Goal: Information Seeking & Learning: Find contact information

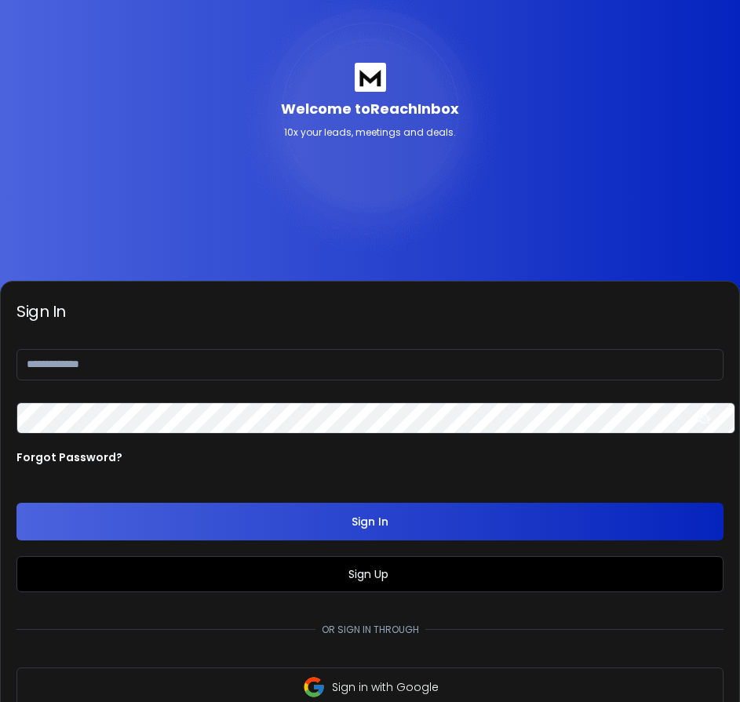
click at [566, 367] on input "email" at bounding box center [369, 364] width 707 height 31
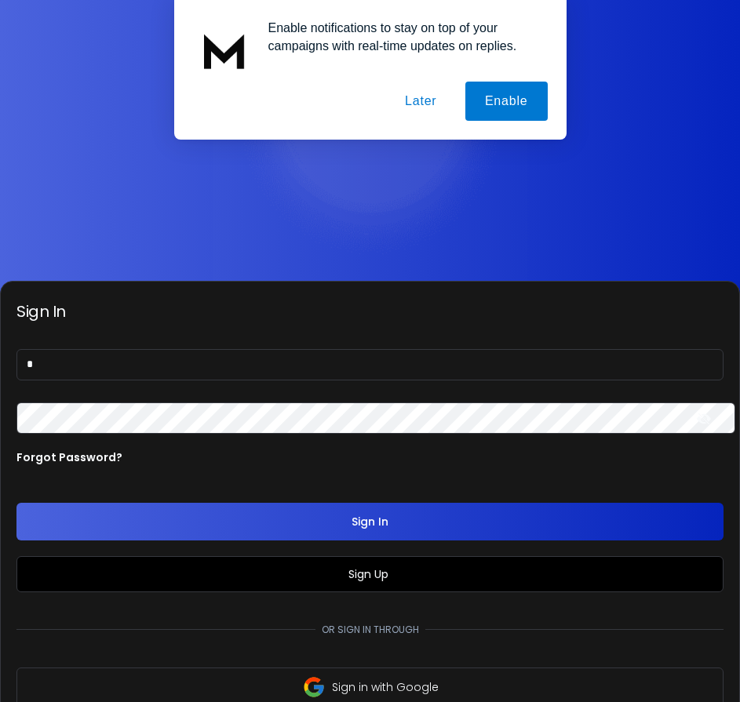
type input "**********"
click at [16, 503] on button "Sign In" at bounding box center [369, 522] width 707 height 38
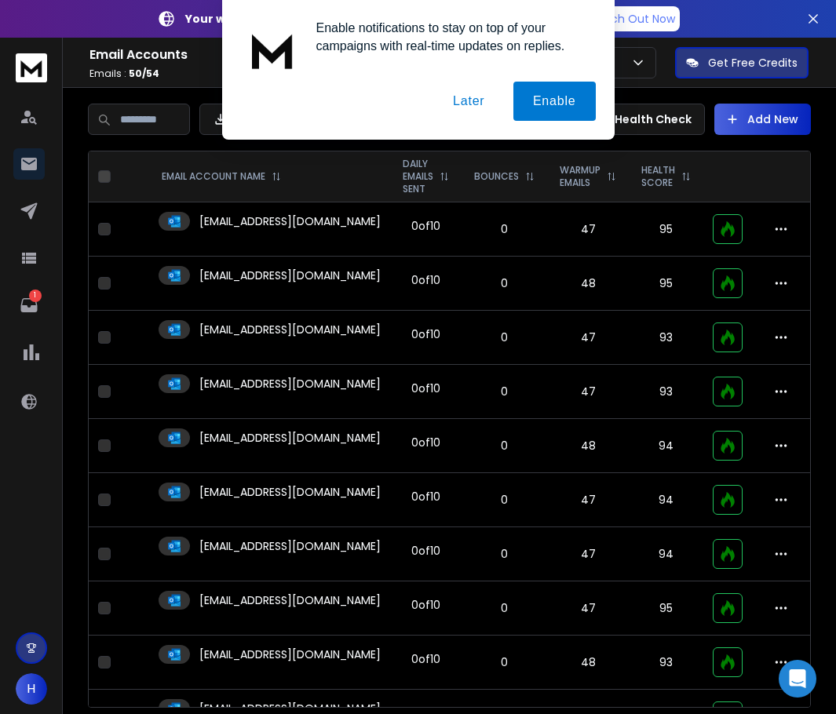
click at [472, 100] on button "Later" at bounding box center [468, 101] width 71 height 39
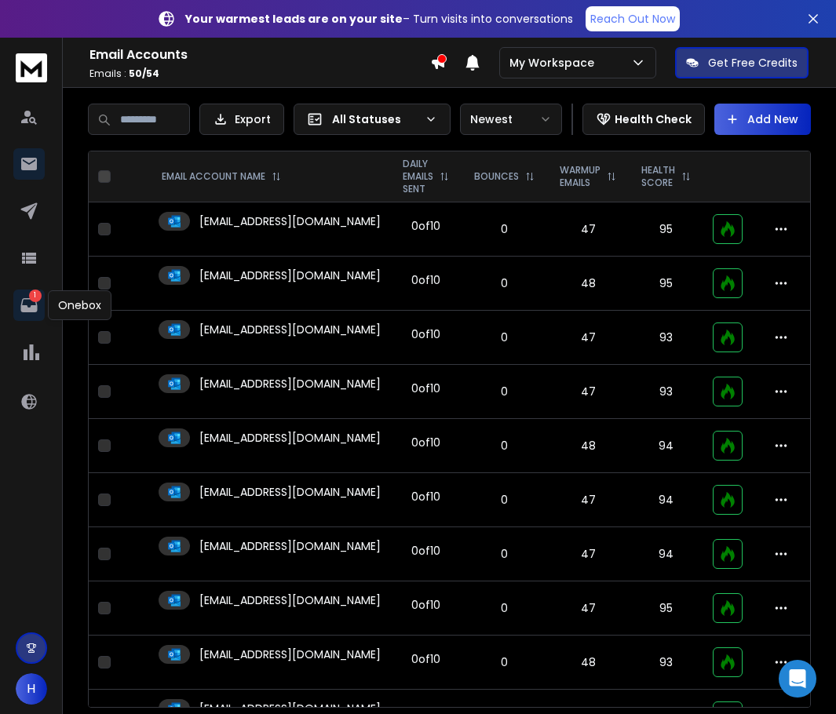
click at [32, 303] on icon at bounding box center [29, 305] width 19 height 19
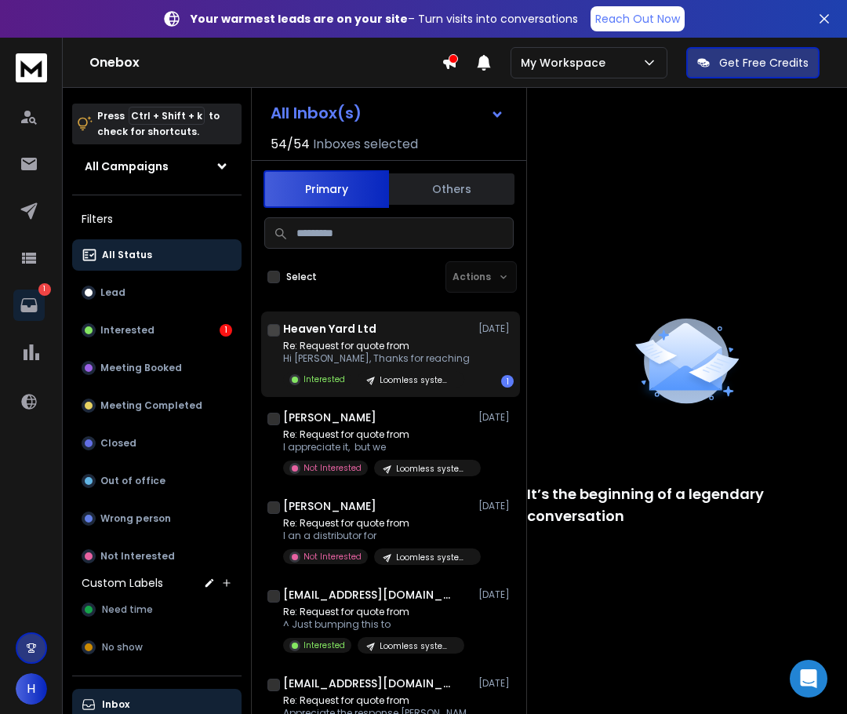
click at [374, 344] on p "Re: Request for quote from" at bounding box center [376, 346] width 187 height 13
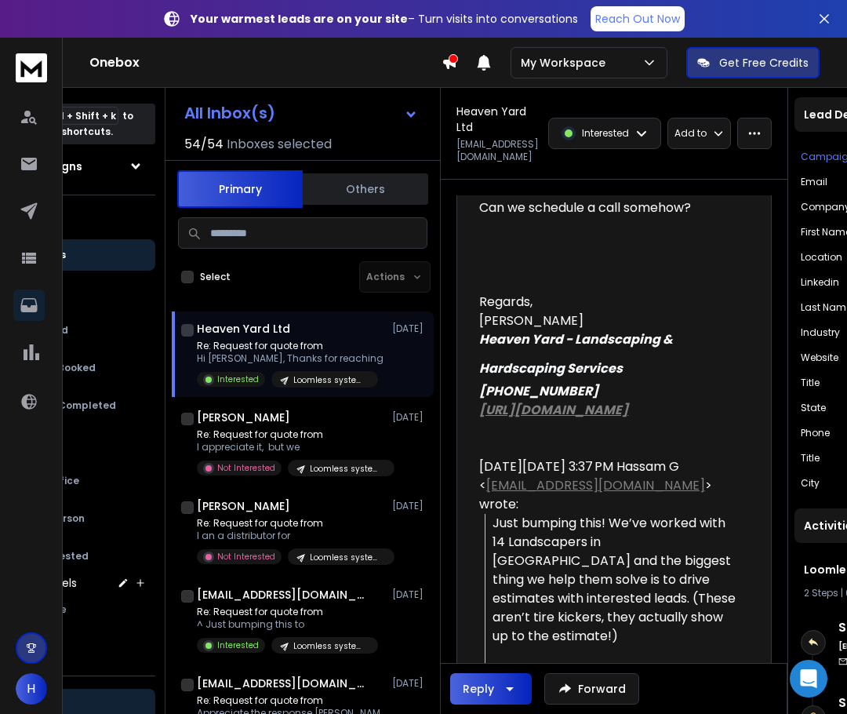
scroll to position [333, 0]
click at [487, 293] on span "Regards, [PERSON_NAME] Heaven Yard - Landscaping & Hardscaping Services [PHONE_…" at bounding box center [577, 356] width 196 height 126
copy span "[PERSON_NAME]"
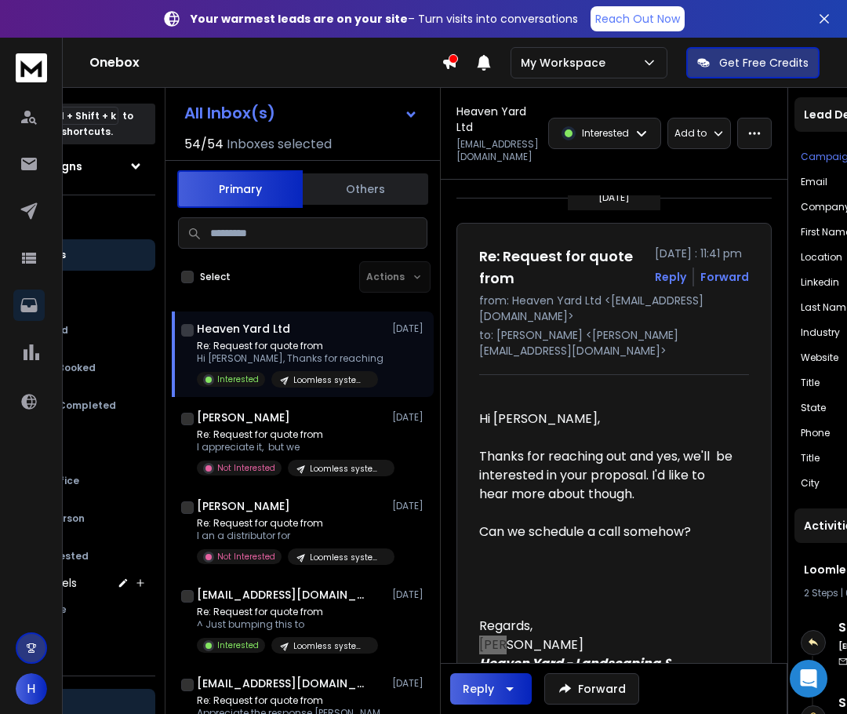
scroll to position [0, 0]
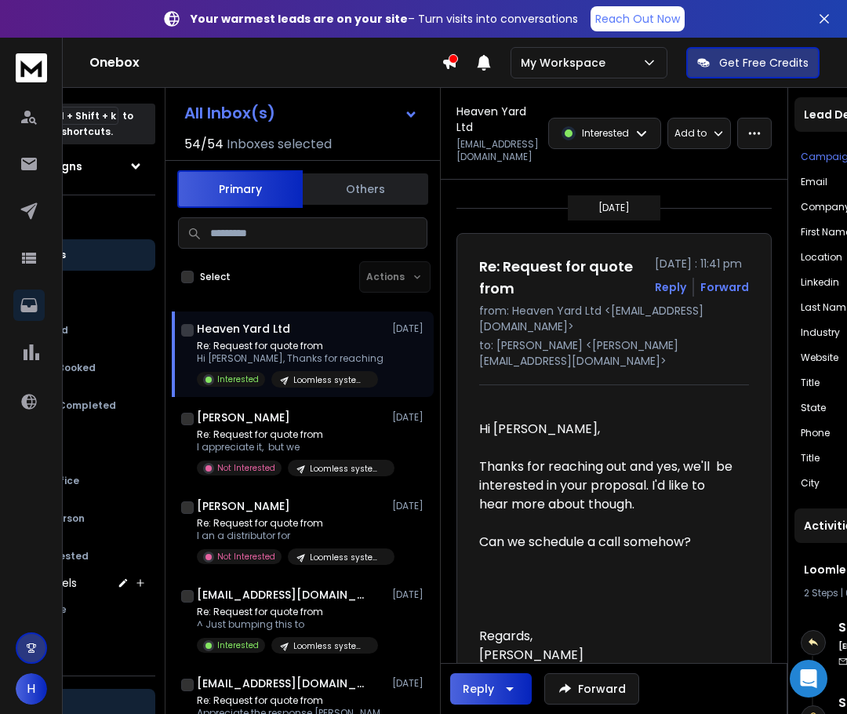
click at [626, 303] on p "from: Heaven Yard Ltd <[EMAIL_ADDRESS][DOMAIN_NAME]>" at bounding box center [614, 318] width 270 height 31
drag, startPoint x: 626, startPoint y: 285, endPoint x: 728, endPoint y: 276, distance: 102.4
click at [728, 303] on p "from: Heaven Yard Ltd <[EMAIL_ADDRESS][DOMAIN_NAME]>" at bounding box center [614, 318] width 270 height 31
copy p "[EMAIL_ADDRESS][DOMAIN_NAME]"
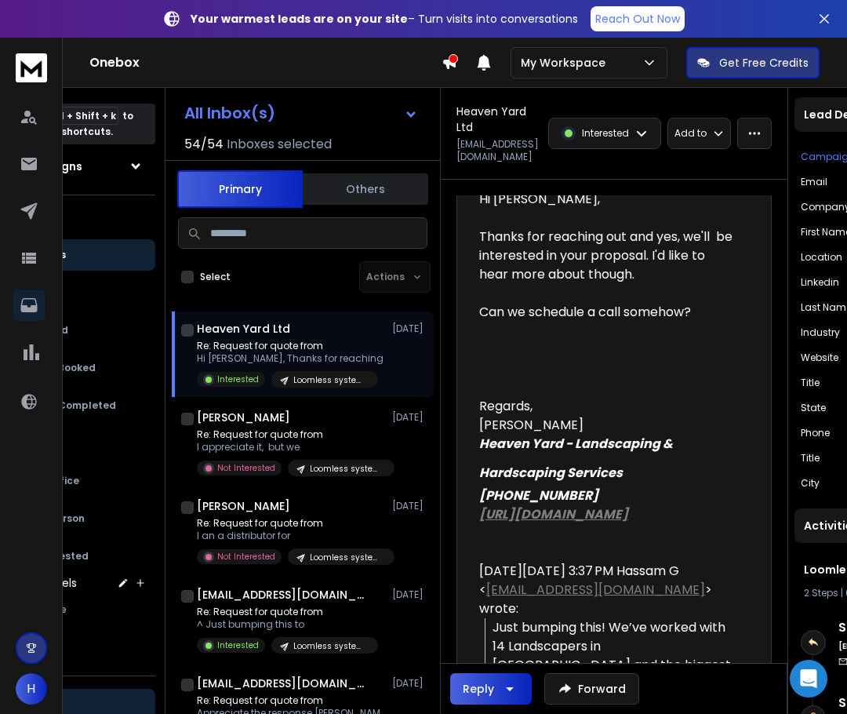
scroll to position [231, 0]
click at [549, 434] on b "Heaven Yard - Landscaping & Hardscaping Services [PHONE_NUMBER] [URL][DOMAIN_NA…" at bounding box center [577, 478] width 196 height 89
copy b "[PHONE_NUMBER]"
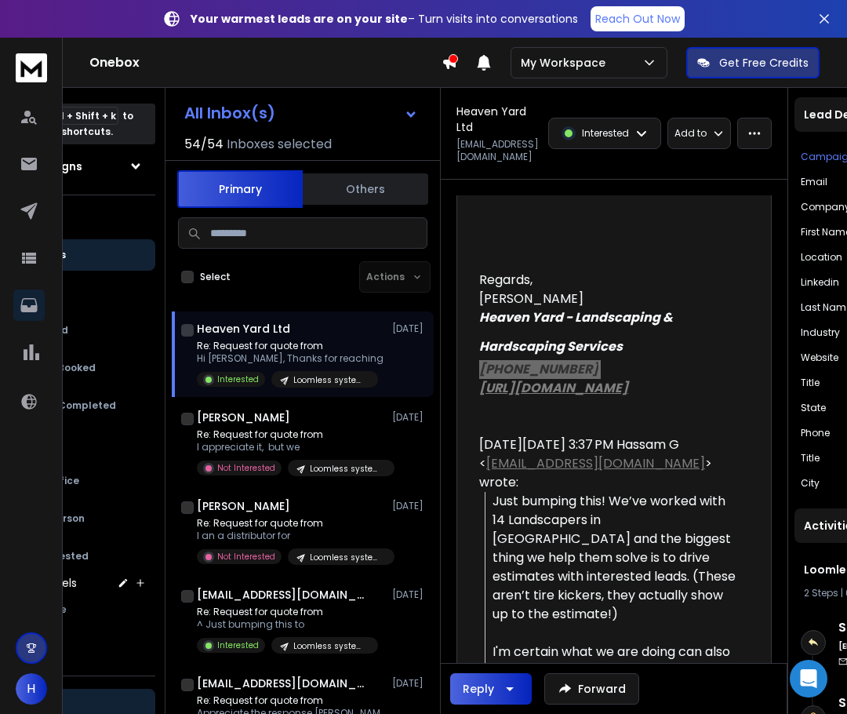
scroll to position [0, 0]
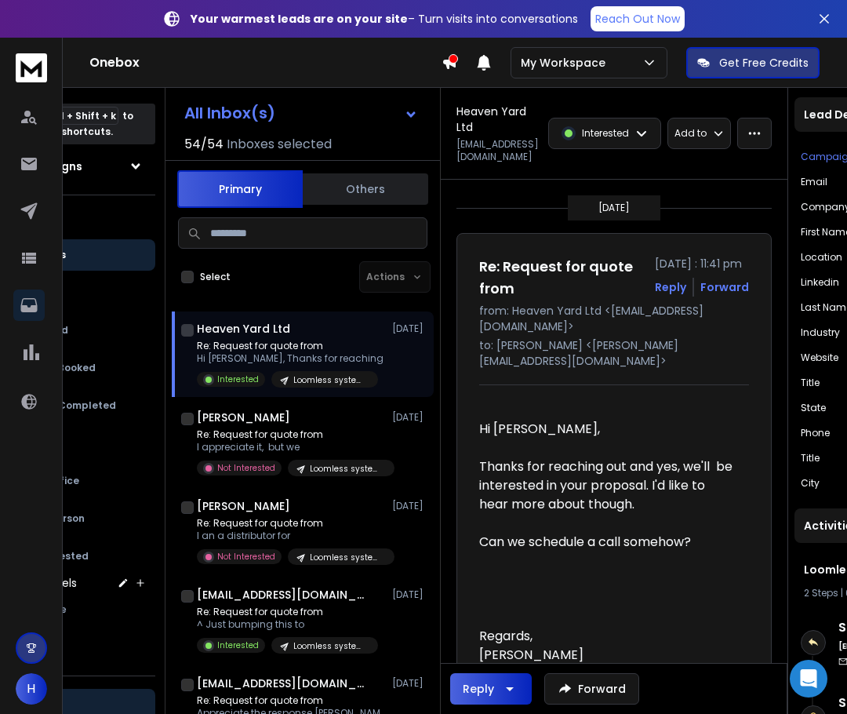
click at [639, 303] on p "from: Heaven Yard Ltd <[EMAIL_ADDRESS][DOMAIN_NAME]>" at bounding box center [614, 318] width 270 height 31
drag, startPoint x: 639, startPoint y: 281, endPoint x: 735, endPoint y: 283, distance: 95.8
click at [735, 303] on p "from: Heaven Yard Ltd <[EMAIL_ADDRESS][DOMAIN_NAME]>" at bounding box center [614, 318] width 270 height 31
copy p "[EMAIL_ADDRESS][DOMAIN_NAME]"
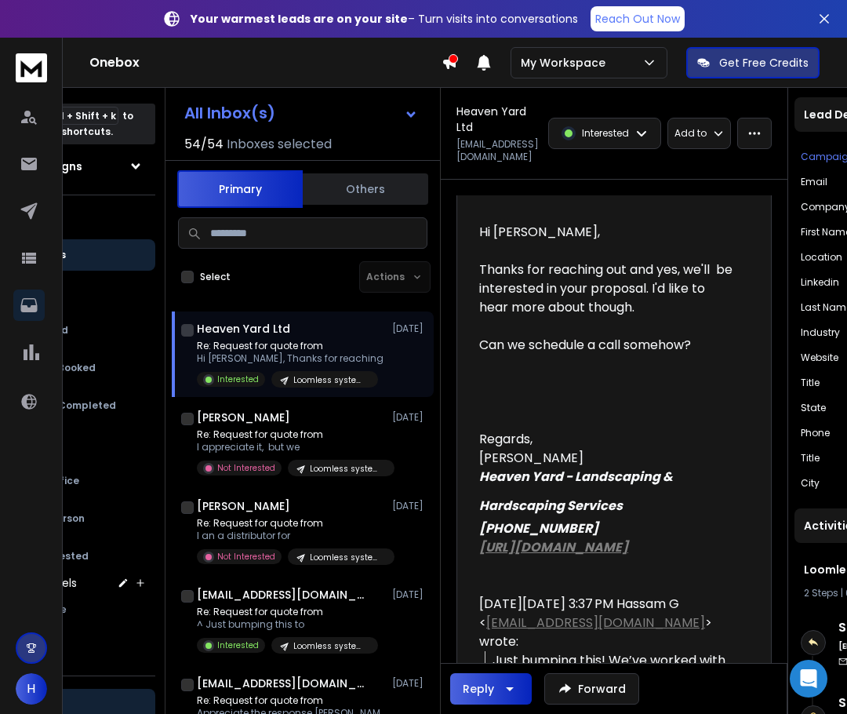
click at [544, 470] on b "Heaven Yard - Landscaping & Hardscaping Services [PHONE_NUMBER] [URL][DOMAIN_NA…" at bounding box center [577, 512] width 196 height 89
drag, startPoint x: 544, startPoint y: 470, endPoint x: 488, endPoint y: 470, distance: 55.7
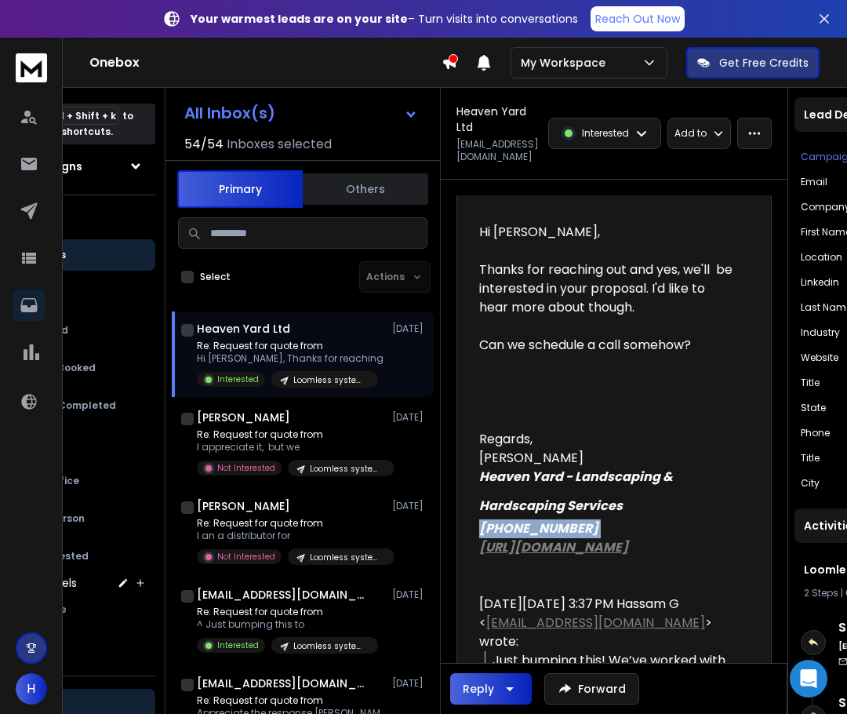
click at [488, 470] on b "Heaven Yard - Landscaping & Hardscaping Services [PHONE_NUMBER] [URL][DOMAIN_NA…" at bounding box center [577, 512] width 196 height 89
drag, startPoint x: 488, startPoint y: 470, endPoint x: 577, endPoint y: 468, distance: 88.7
click at [577, 468] on div "Regards, [PERSON_NAME] Heaven Yard - Landscaping & Hardscaping Services [PHONE_…" at bounding box center [607, 493] width 257 height 127
copy b "1 416 716 3045"
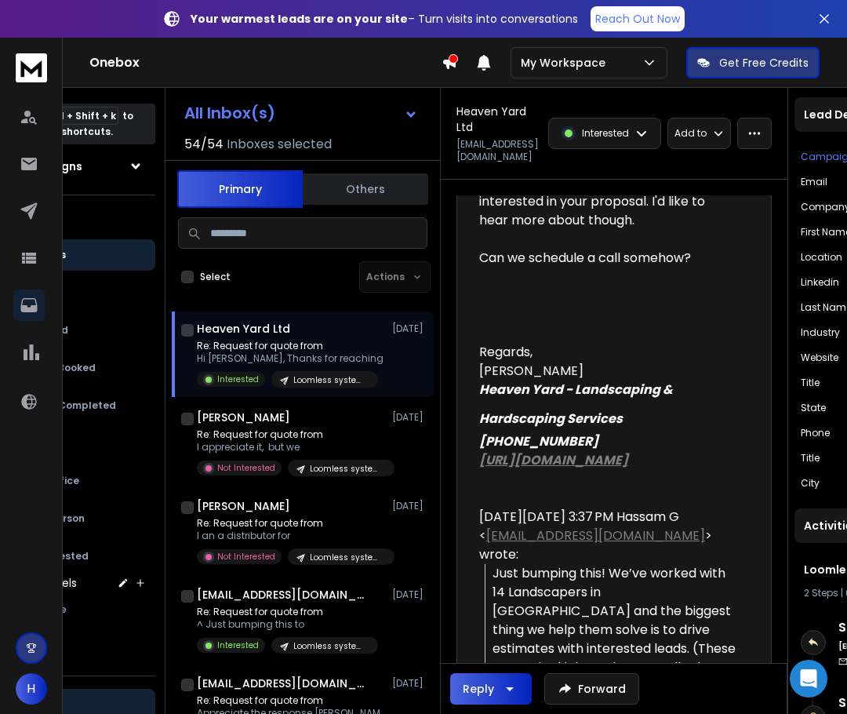
scroll to position [286, 0]
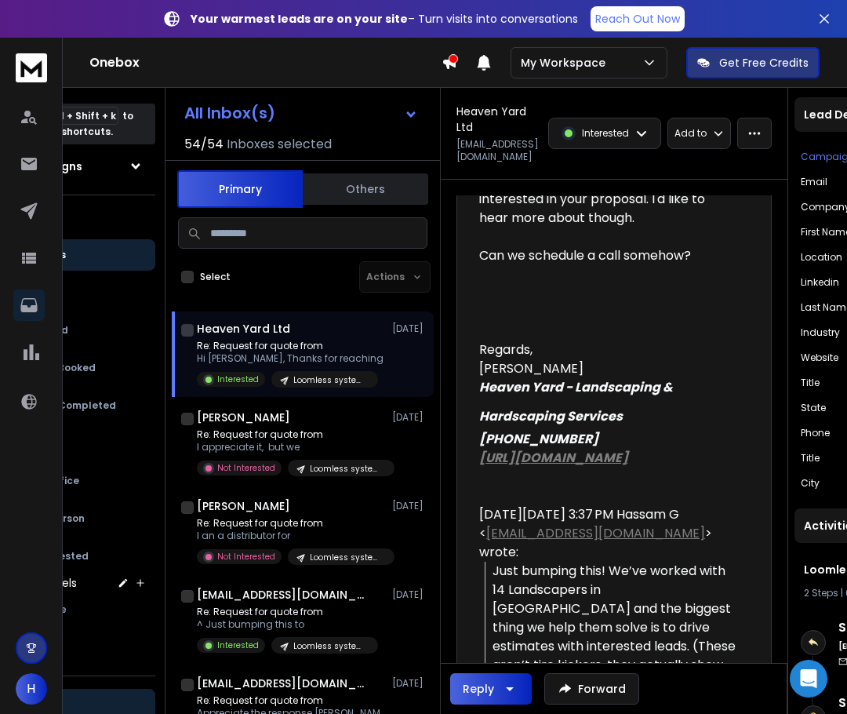
click at [579, 449] on link "[URL][DOMAIN_NAME]" at bounding box center [553, 458] width 149 height 18
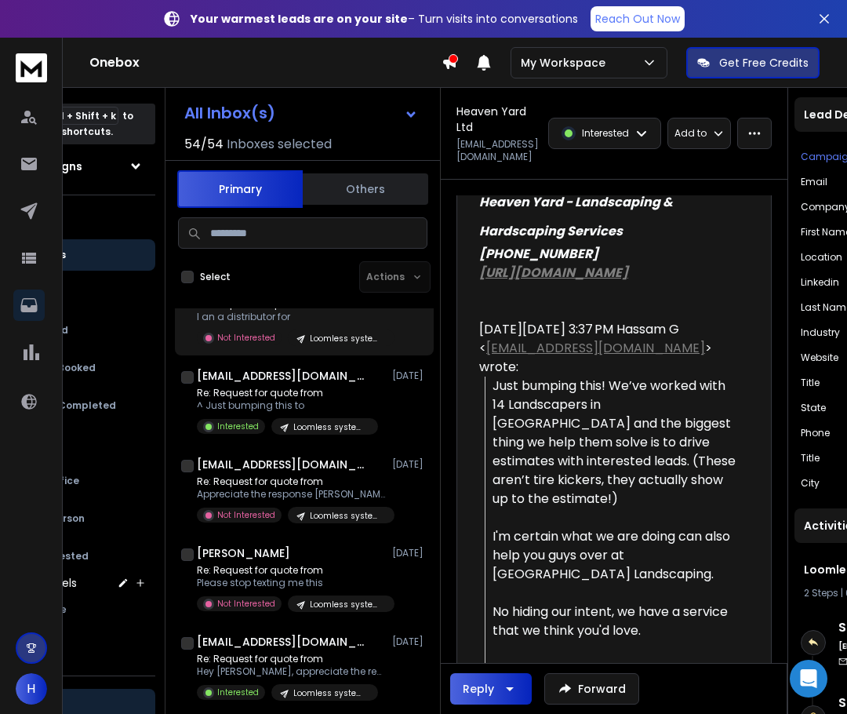
scroll to position [219, 0]
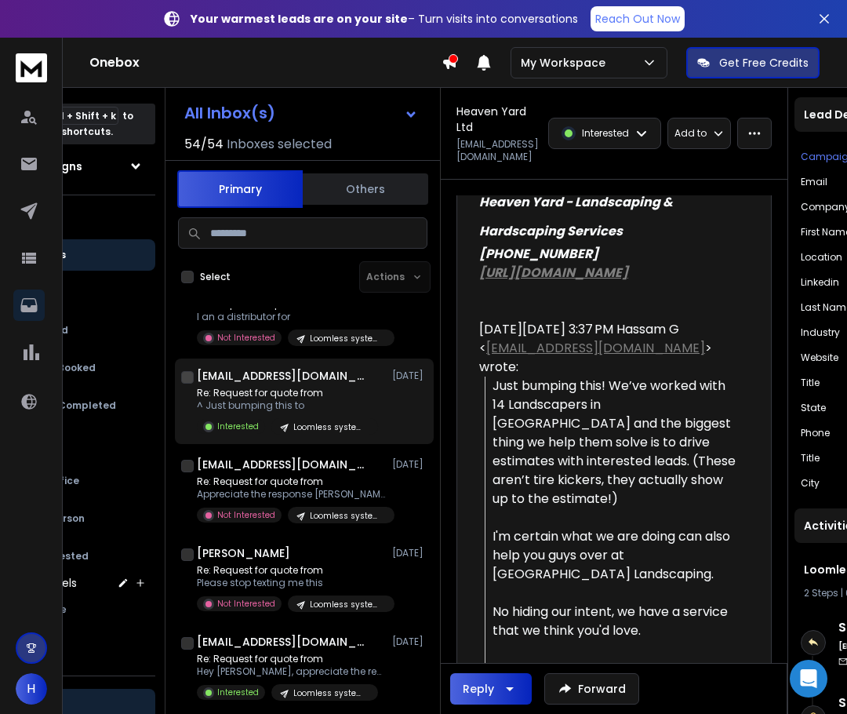
click at [329, 384] on div "[EMAIL_ADDRESS][DOMAIN_NAME] [DATE] Re: Request for quote from ^ Just bumping t…" at bounding box center [312, 401] width 231 height 67
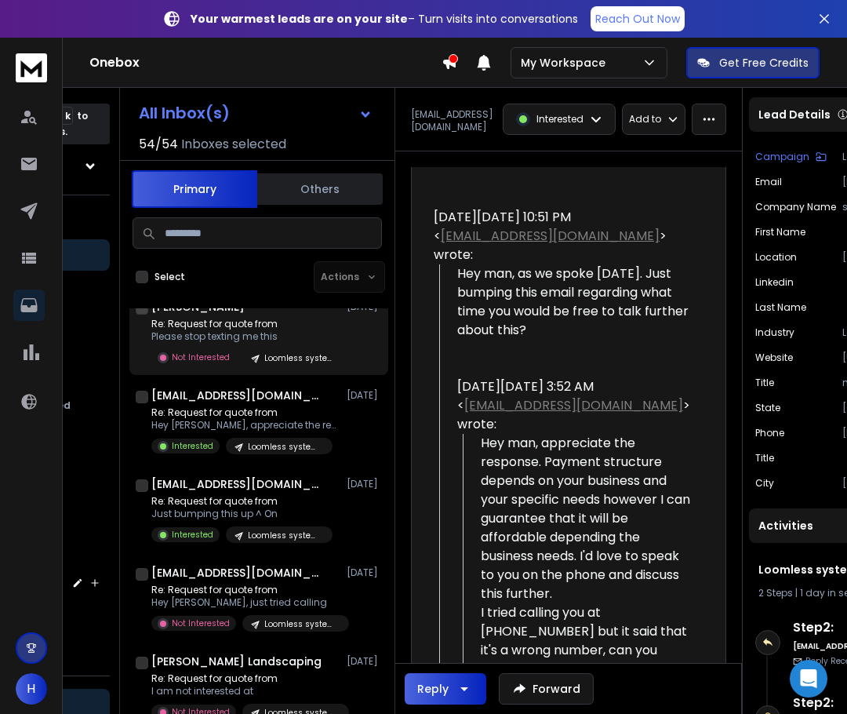
scroll to position [470, 0]
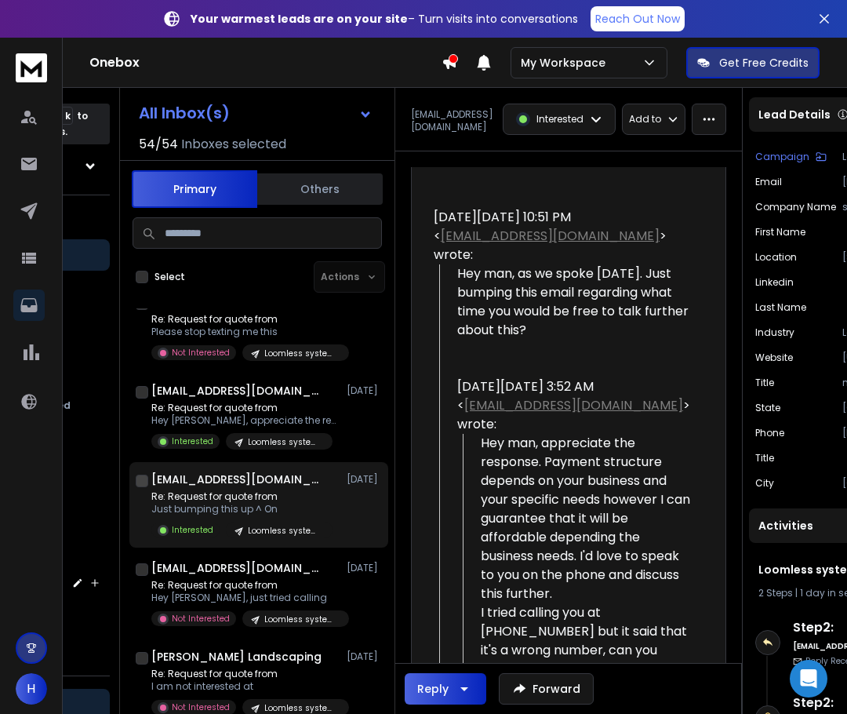
click at [269, 510] on p "Just bumping this up ^ On" at bounding box center [241, 509] width 181 height 13
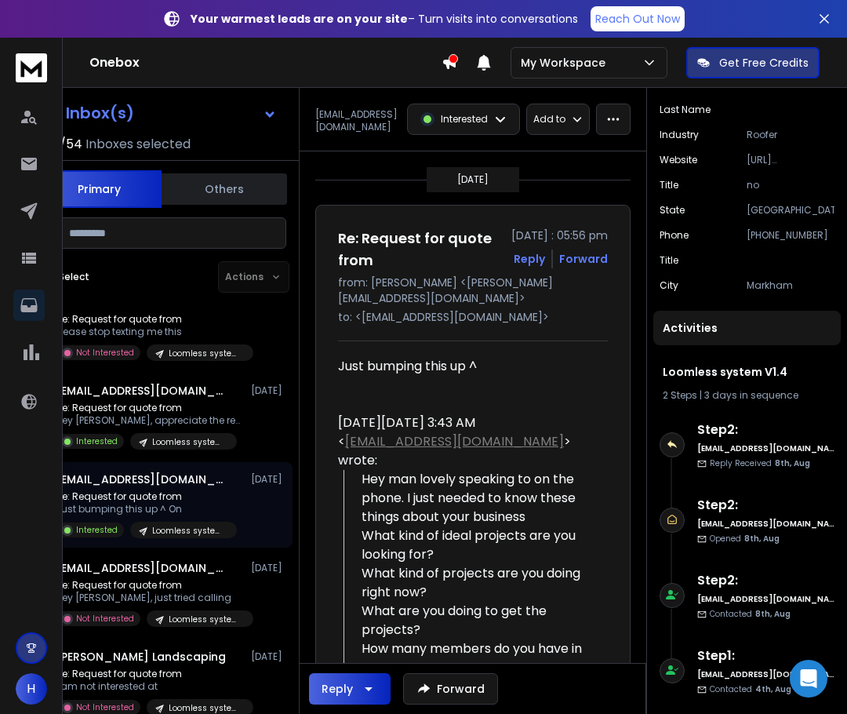
scroll to position [0, 0]
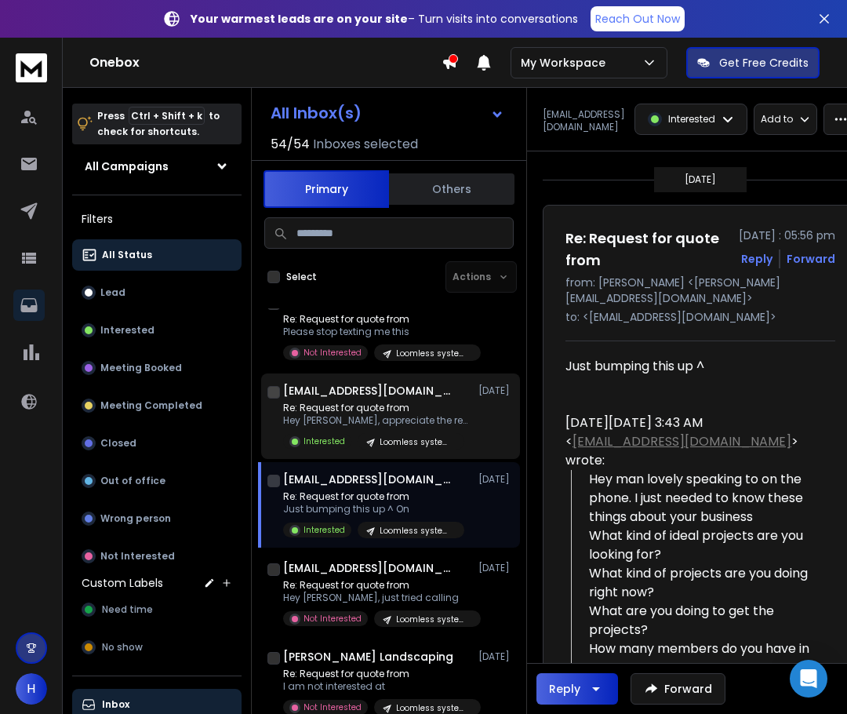
click at [364, 404] on p "Re: Request for quote from" at bounding box center [377, 408] width 188 height 13
